Goal: Task Accomplishment & Management: Manage account settings

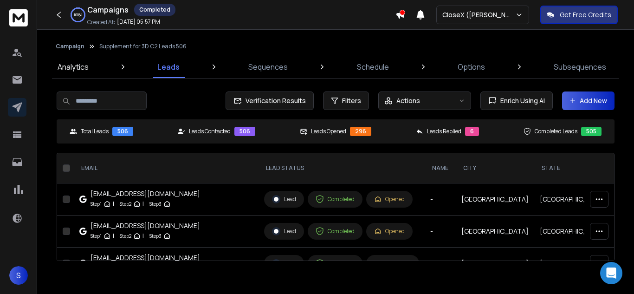
click at [85, 67] on p "Analytics" at bounding box center [73, 66] width 31 height 11
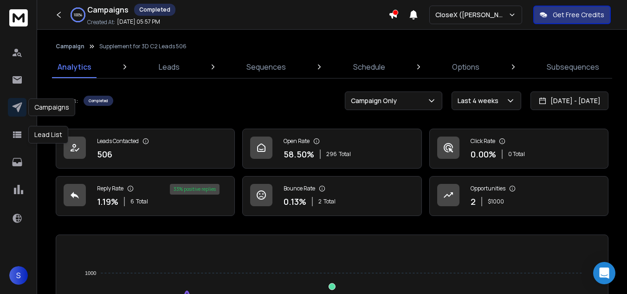
click at [18, 103] on icon at bounding box center [17, 107] width 11 height 11
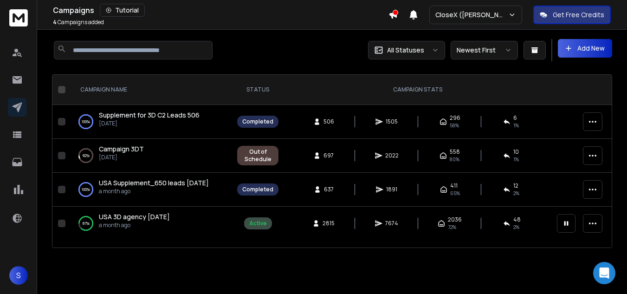
click at [180, 222] on div "87 % USA 3D agency [DATE] a month ago" at bounding box center [150, 223] width 144 height 22
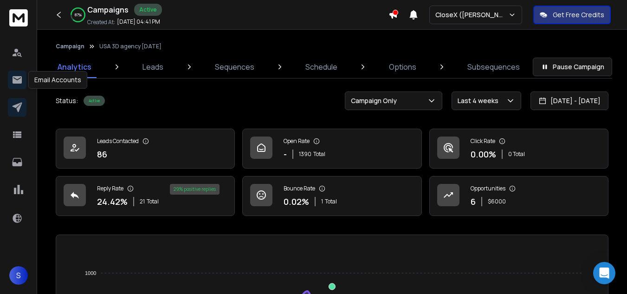
click at [15, 75] on icon at bounding box center [17, 79] width 11 height 11
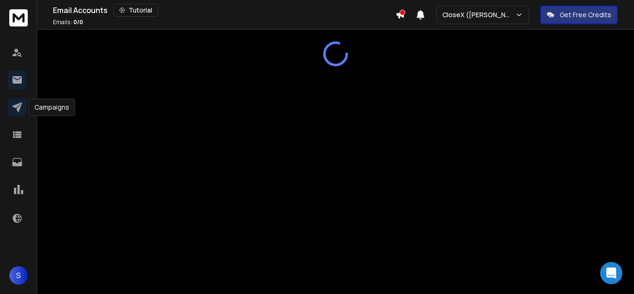
click at [16, 103] on icon at bounding box center [17, 107] width 11 height 11
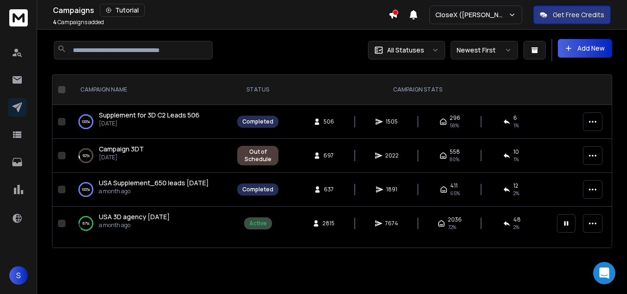
click at [147, 153] on div "92 % Campaign 3DT 24 days ago" at bounding box center [150, 155] width 144 height 22
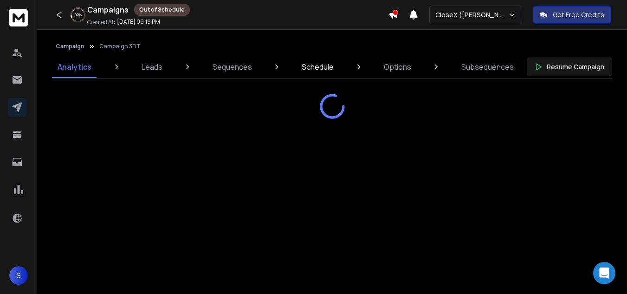
click at [318, 75] on link "Schedule" at bounding box center [317, 67] width 43 height 22
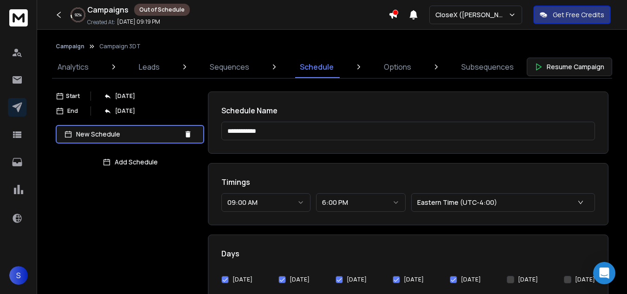
click at [135, 108] on p "Fri Oct 10 2025" at bounding box center [125, 110] width 20 height 7
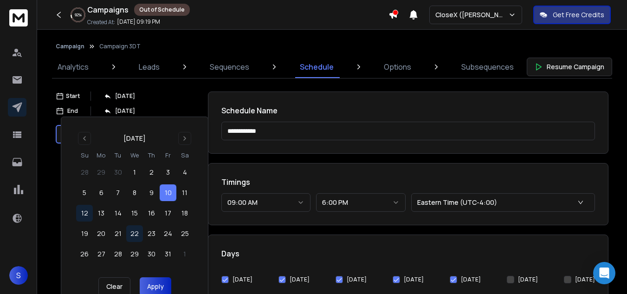
click at [134, 231] on button "22" at bounding box center [134, 233] width 17 height 17
click at [159, 283] on button "Apply" at bounding box center [156, 286] width 32 height 19
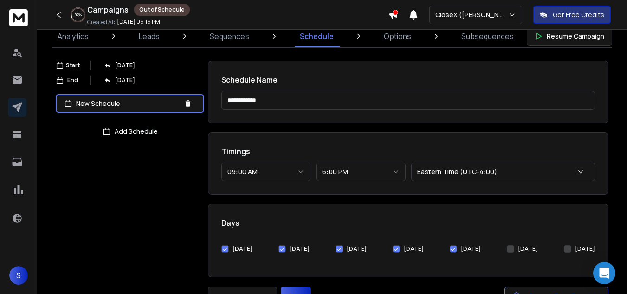
scroll to position [55, 0]
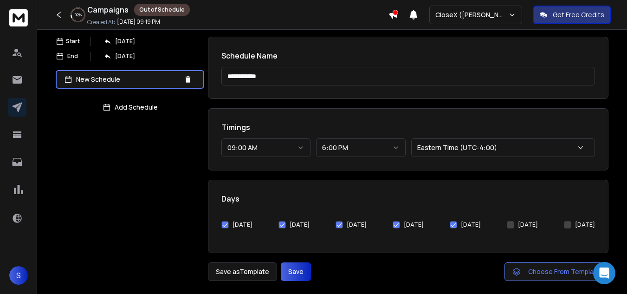
click at [299, 268] on button "Save" at bounding box center [296, 271] width 30 height 19
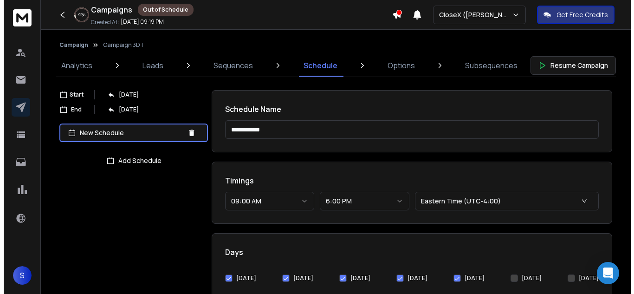
scroll to position [0, 0]
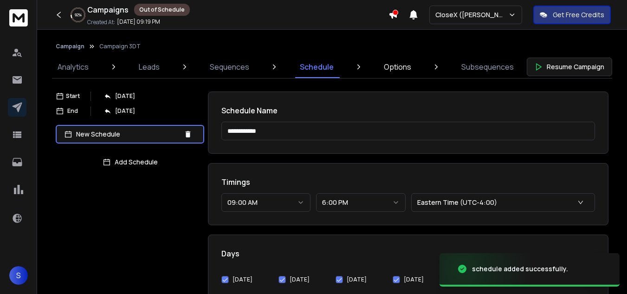
click at [404, 71] on p "Options" at bounding box center [397, 66] width 27 height 11
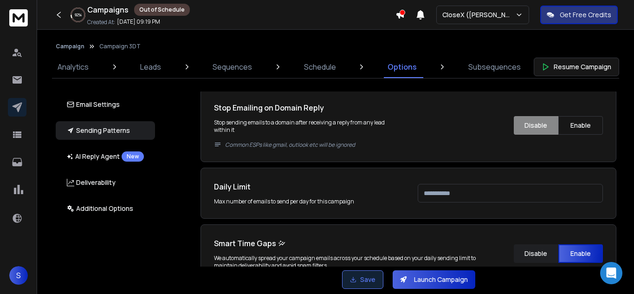
scroll to position [378, 0]
click at [360, 276] on button "Save" at bounding box center [362, 279] width 41 height 19
click at [429, 272] on button "Launch Campaign" at bounding box center [442, 279] width 83 height 19
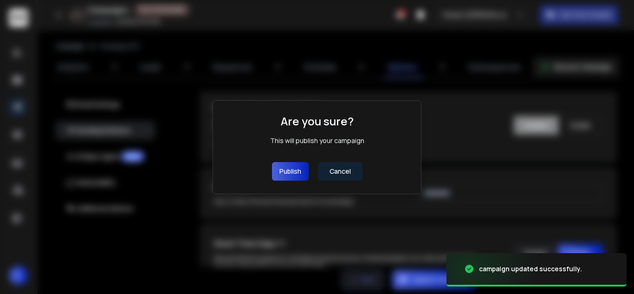
click at [293, 168] on button "Publish" at bounding box center [290, 171] width 37 height 19
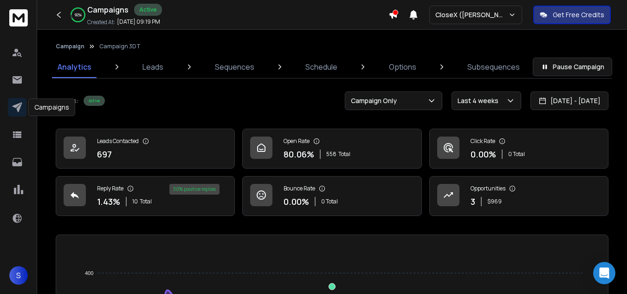
click at [16, 108] on icon at bounding box center [17, 107] width 11 height 11
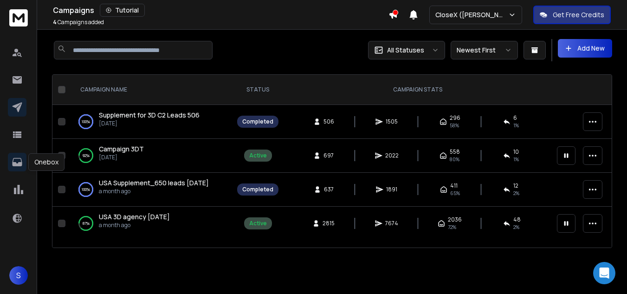
click at [13, 159] on icon at bounding box center [17, 161] width 11 height 11
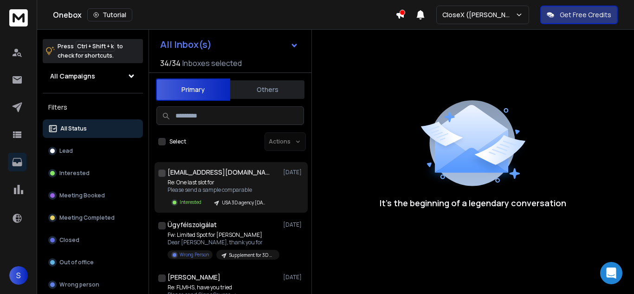
click at [235, 180] on p "Re: One last slot for" at bounding box center [219, 182] width 104 height 7
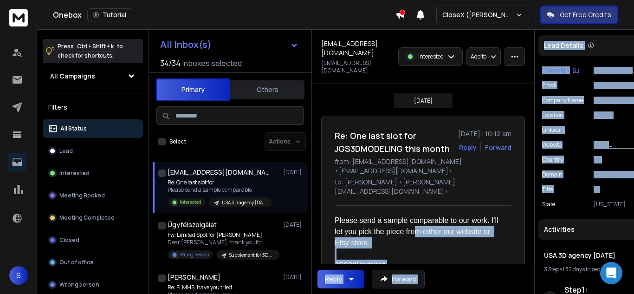
scroll to position [0, 62]
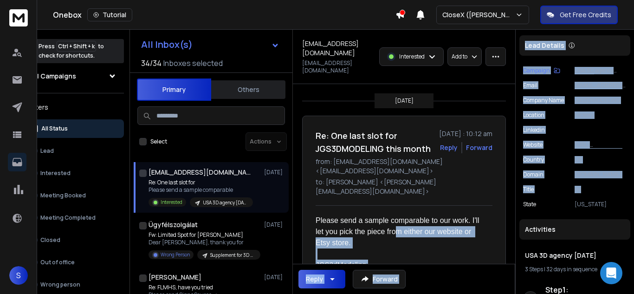
drag, startPoint x: 461, startPoint y: 194, endPoint x: 696, endPoint y: 193, distance: 235.2
click at [633, 193] on html "ReferralStack Unlock AI-powered affiliate growth Lifetime Deals available! Clai…" at bounding box center [317, 147] width 634 height 294
click at [428, 215] on div "Please send a sample comparable to our work. I'll let you pick the piece from e…" at bounding box center [399, 231] width 169 height 33
click at [414, 215] on div "Please send a sample comparable to our work. I'll let you pick the piece from e…" at bounding box center [399, 231] width 169 height 33
click at [381, 215] on div "Please send a sample comparable to our work. I'll let you pick the piece from e…" at bounding box center [399, 231] width 169 height 33
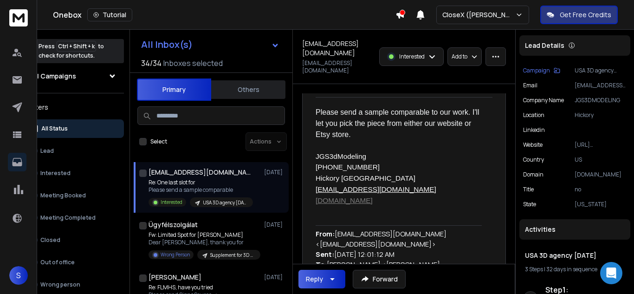
scroll to position [46, 0]
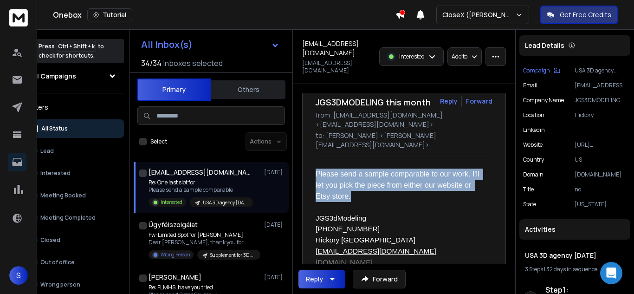
drag, startPoint x: 448, startPoint y: 152, endPoint x: 270, endPoint y: 142, distance: 178.4
copy div "Please send a sample comparable to our work. I'll let you pick the piece from e…"
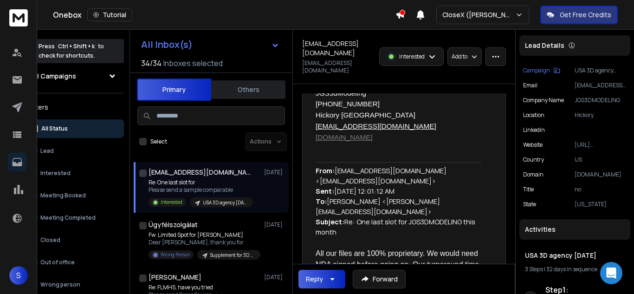
scroll to position [186, 0]
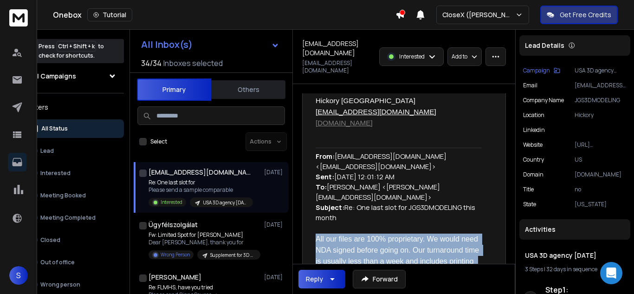
drag, startPoint x: 464, startPoint y: 206, endPoint x: 271, endPoint y: 173, distance: 195.5
copy div "All our files are 100% proprietary. We would need NDA signed before going on. O…"
click at [315, 233] on div "All our files are 100% proprietary. We would need NDA signed before going on. O…" at bounding box center [399, 261] width 169 height 56
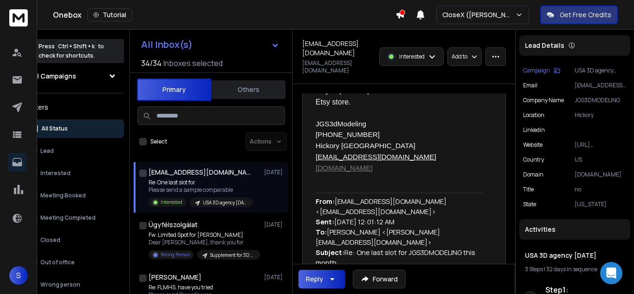
scroll to position [0, 0]
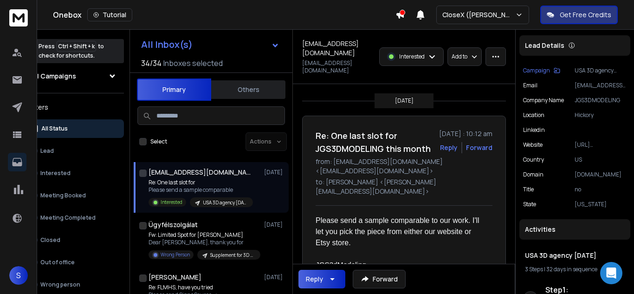
click at [536, 68] on p "Campaign" at bounding box center [536, 70] width 27 height 7
